Goal: Task Accomplishment & Management: Use online tool/utility

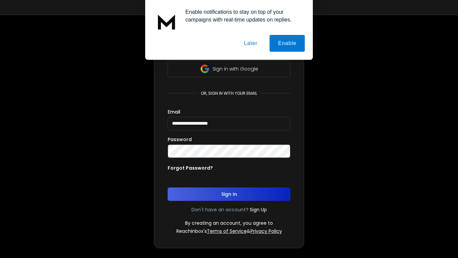
type input "**********"
click at [229, 194] on button "Sign In" at bounding box center [229, 193] width 123 height 13
